Goal: Communication & Community: Participate in discussion

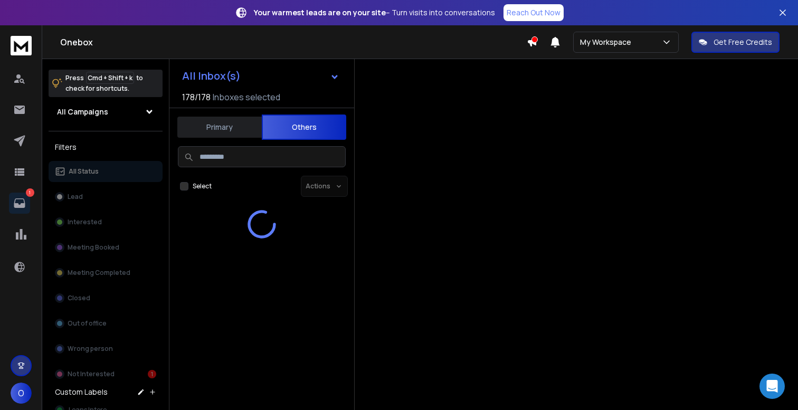
click at [239, 126] on button "Primary" at bounding box center [219, 127] width 84 height 23
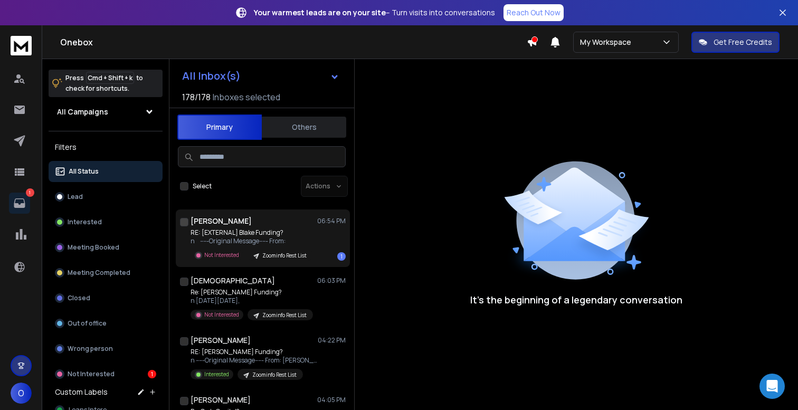
click at [282, 223] on div "[PERSON_NAME] 06:54 PM" at bounding box center [268, 221] width 155 height 11
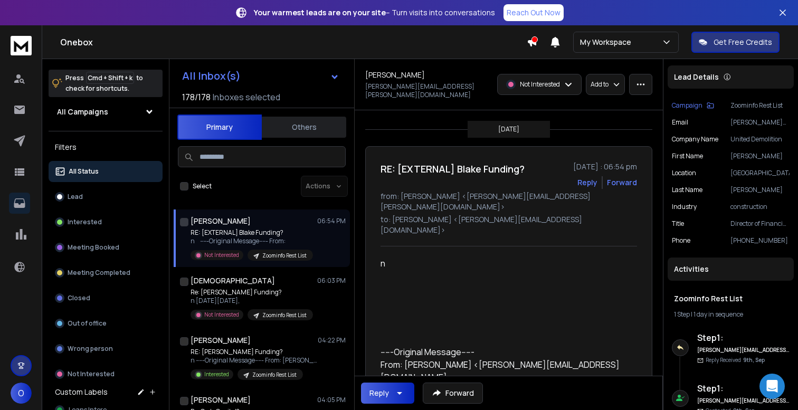
click at [307, 120] on button "Others" at bounding box center [304, 127] width 84 height 23
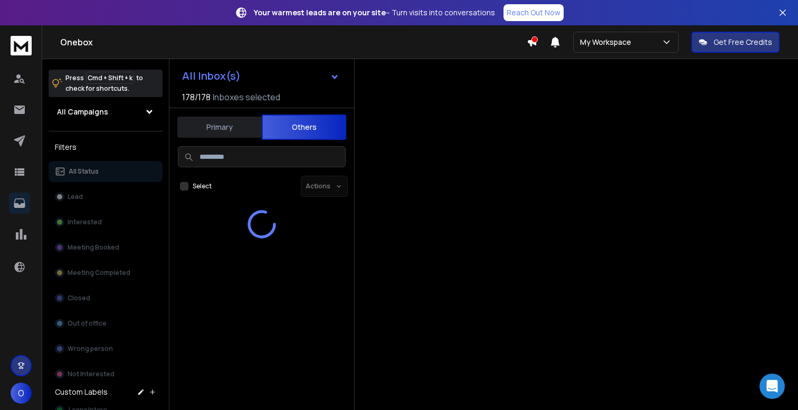
click at [307, 127] on button "Others" at bounding box center [304, 127] width 84 height 25
click at [241, 125] on button "Primary" at bounding box center [219, 127] width 84 height 23
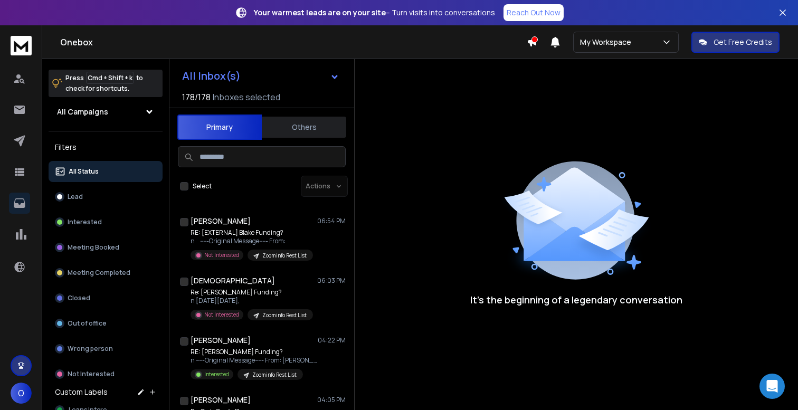
click at [315, 143] on div at bounding box center [262, 154] width 176 height 25
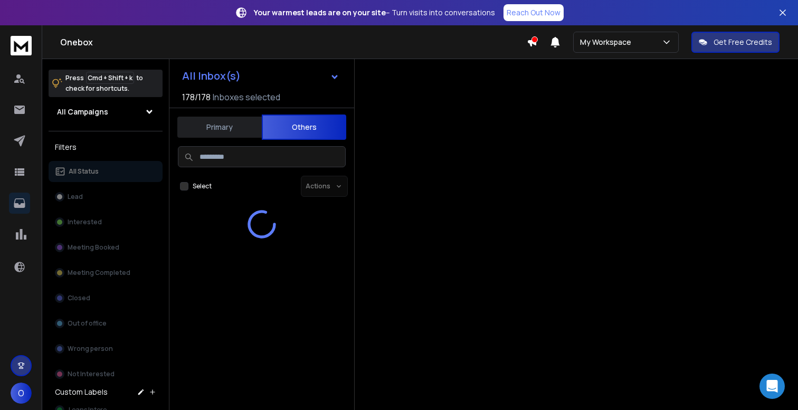
click at [310, 138] on button "Others" at bounding box center [304, 127] width 84 height 25
click at [239, 138] on button "Primary" at bounding box center [219, 127] width 84 height 23
click at [293, 124] on button "Others" at bounding box center [304, 127] width 84 height 25
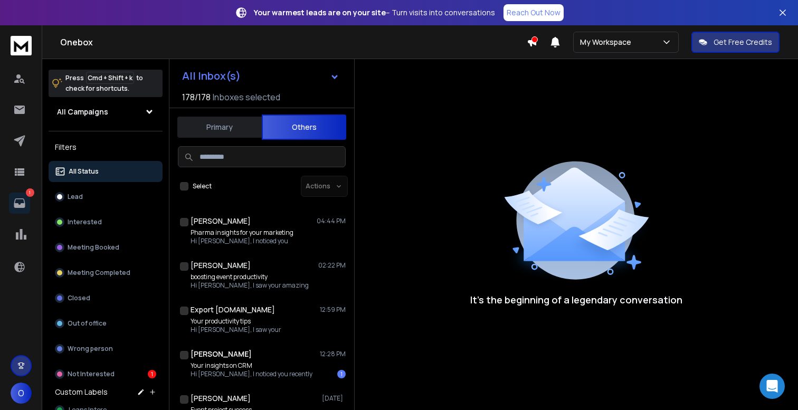
click at [213, 127] on button "Primary" at bounding box center [219, 127] width 84 height 23
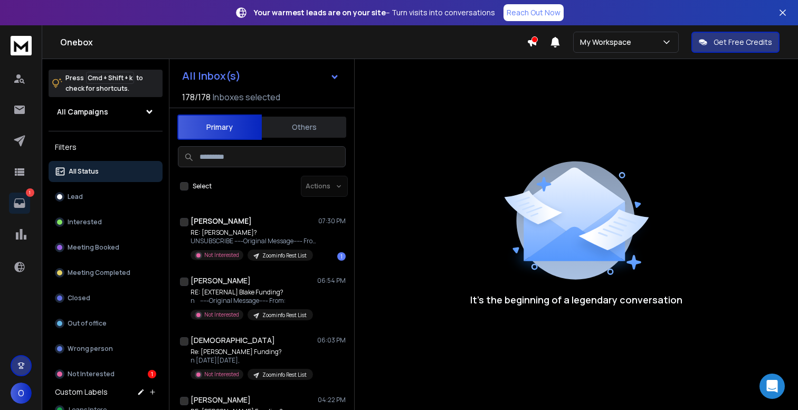
click at [279, 227] on div "[PERSON_NAME] 07:30 PM RE: [PERSON_NAME]? UNSUBSCRIBE -----Original Message----…" at bounding box center [268, 238] width 155 height 45
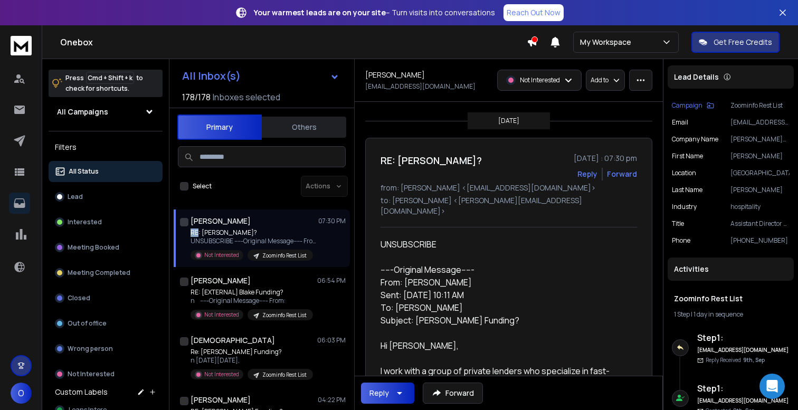
click at [298, 135] on button "Others" at bounding box center [304, 127] width 84 height 23
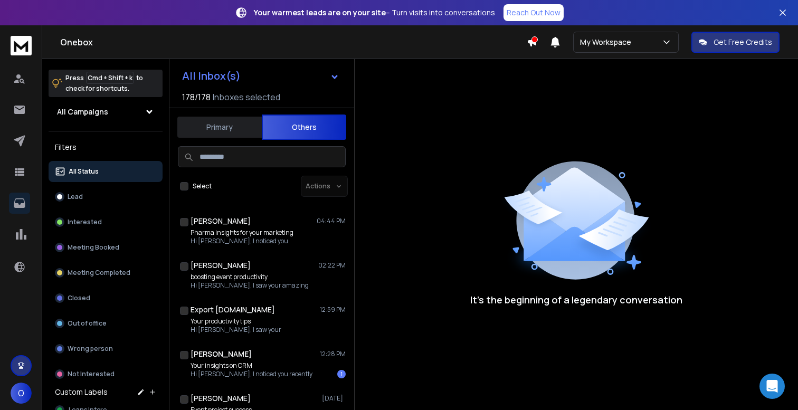
click at [240, 134] on button "Primary" at bounding box center [219, 127] width 84 height 23
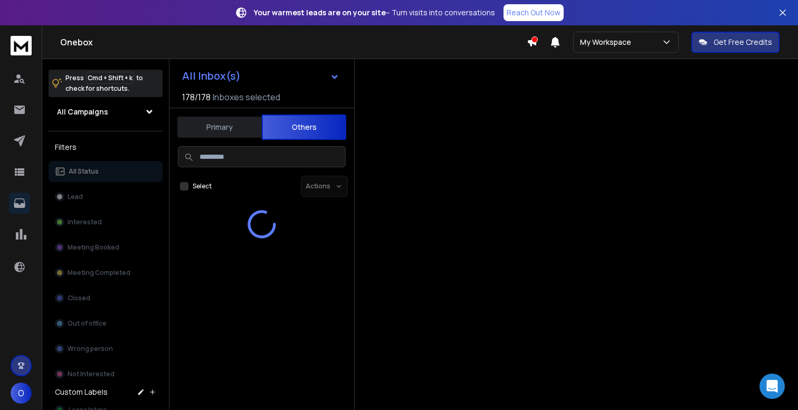
click at [294, 127] on button "Others" at bounding box center [304, 127] width 84 height 25
click at [294, 126] on button "Others" at bounding box center [304, 127] width 84 height 25
click at [234, 130] on button "Primary" at bounding box center [219, 127] width 84 height 23
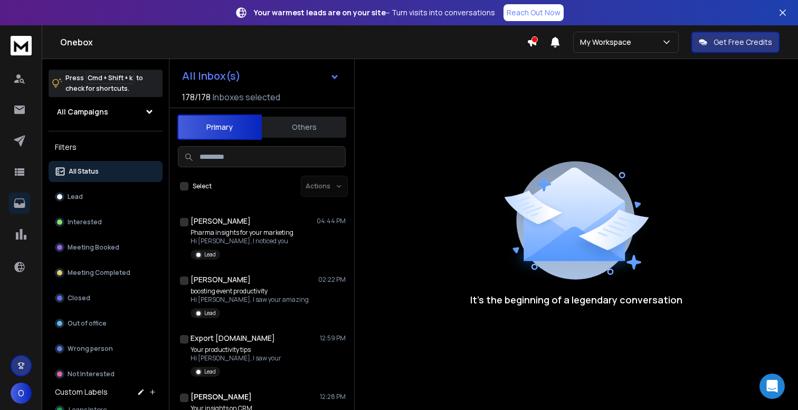
drag, startPoint x: 234, startPoint y: 130, endPoint x: 367, endPoint y: 210, distance: 155.4
click at [239, 135] on button "Primary" at bounding box center [219, 127] width 84 height 25
